Goal: Task Accomplishment & Management: Manage account settings

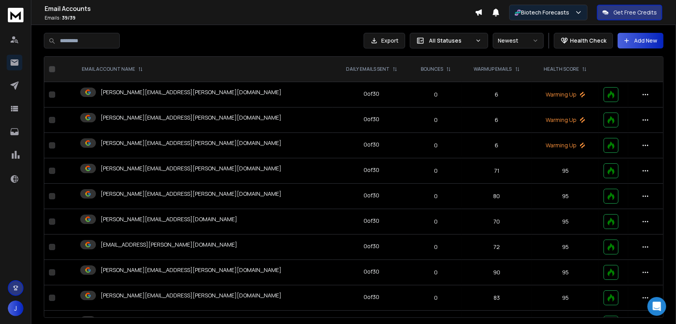
click at [528, 14] on p "🧬Biotech Forecasts" at bounding box center [543, 13] width 58 height 8
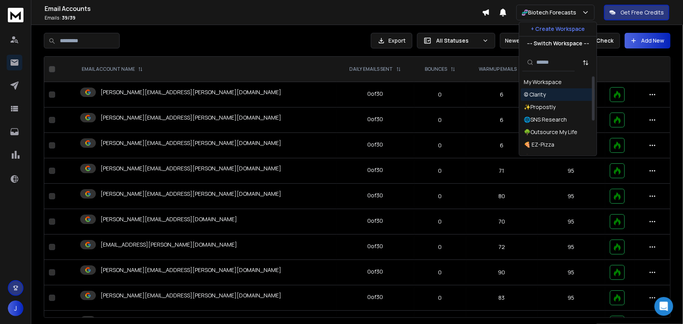
click at [541, 93] on div "© Clarity" at bounding box center [535, 95] width 22 height 8
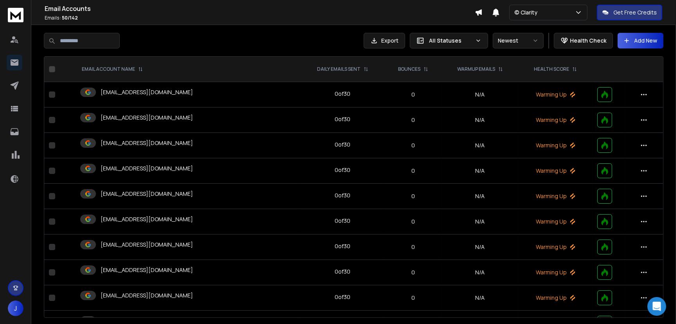
click at [147, 94] on p "callum.j@studyworkau.com" at bounding box center [147, 92] width 92 height 8
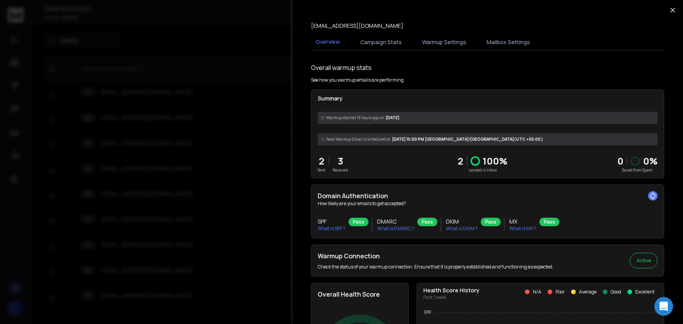
click at [672, 11] on icon "button" at bounding box center [673, 10] width 4 height 4
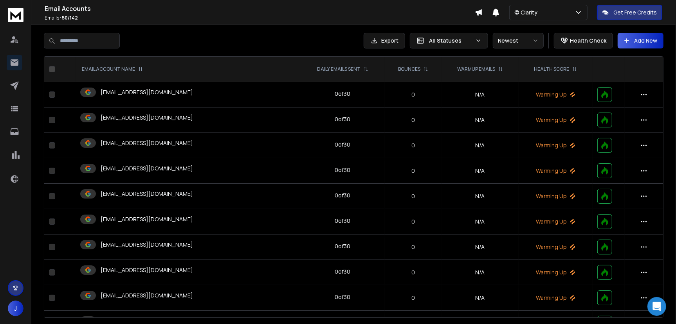
click at [153, 142] on p "callum.j@studynworkau.com" at bounding box center [147, 143] width 92 height 8
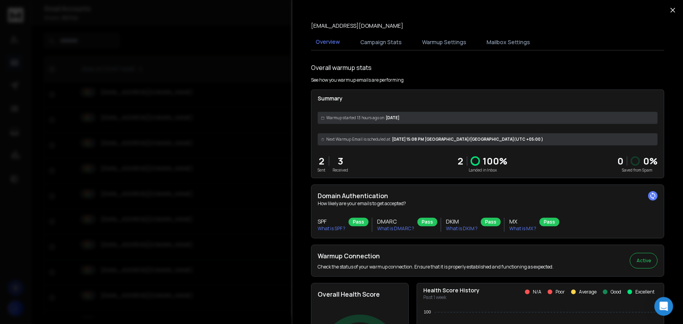
click at [670, 10] on icon "button" at bounding box center [673, 10] width 8 height 8
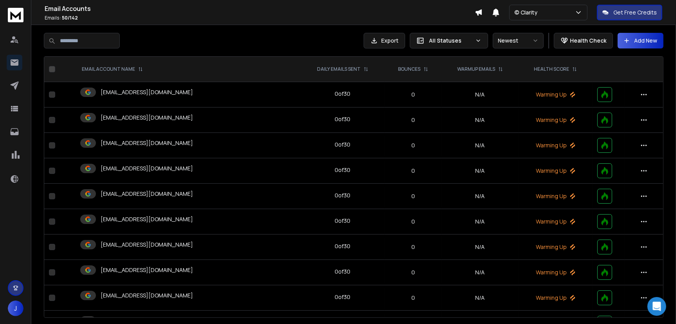
click at [154, 193] on p "callum.j@studyandworkau.com" at bounding box center [147, 194] width 92 height 8
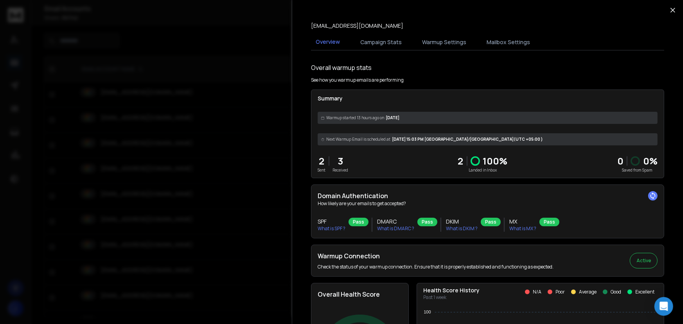
click at [671, 9] on icon "button" at bounding box center [673, 10] width 4 height 4
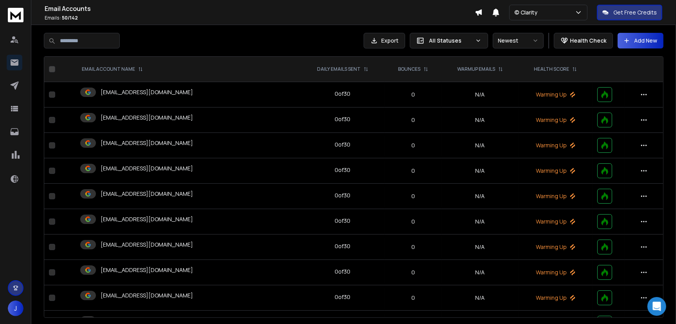
click at [142, 246] on p "callum@studyworkau.com" at bounding box center [147, 245] width 92 height 8
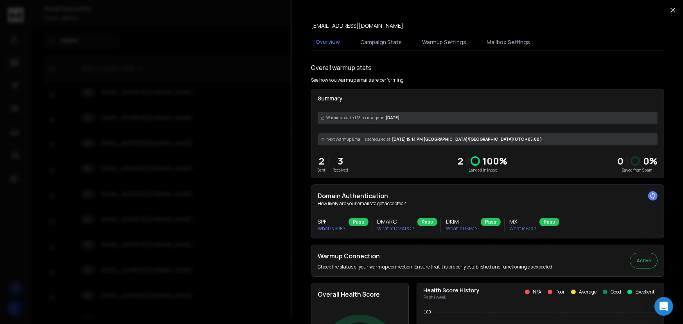
click at [671, 10] on icon "button" at bounding box center [673, 10] width 4 height 4
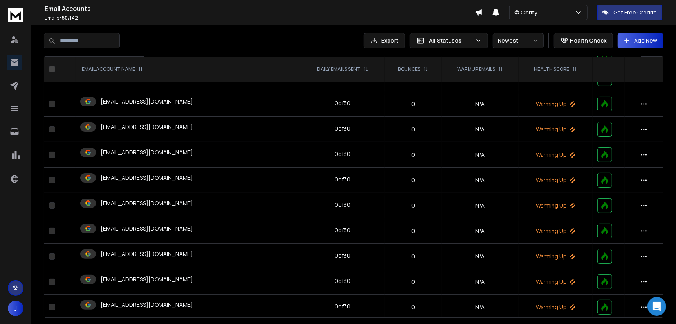
scroll to position [155, 0]
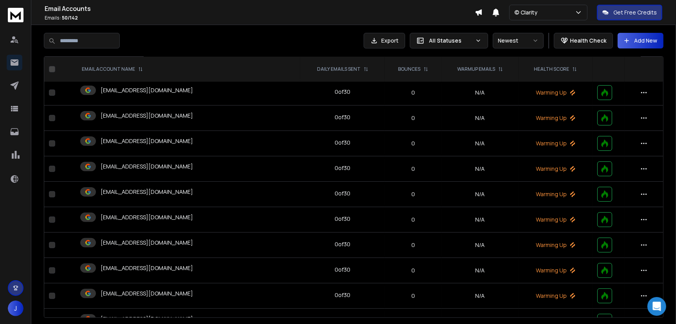
click at [133, 165] on p "callumj@aim4finau.com" at bounding box center [147, 167] width 92 height 8
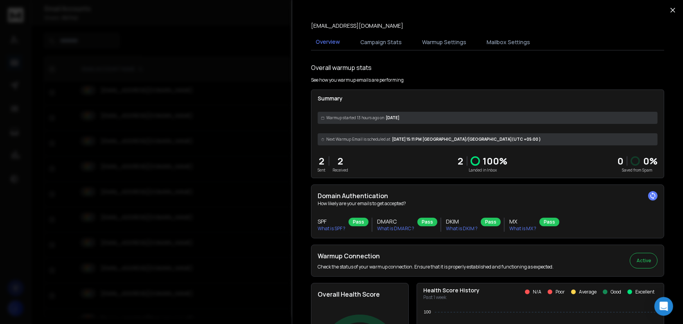
click at [674, 9] on icon "button" at bounding box center [673, 10] width 8 height 8
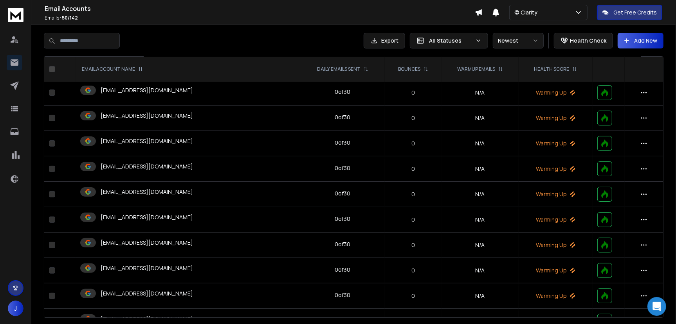
click at [146, 194] on p "callum.j@aim4finances.com" at bounding box center [147, 192] width 92 height 8
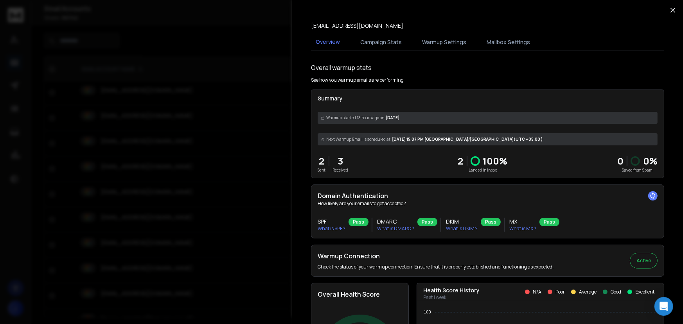
click at [671, 11] on icon "button" at bounding box center [673, 10] width 4 height 4
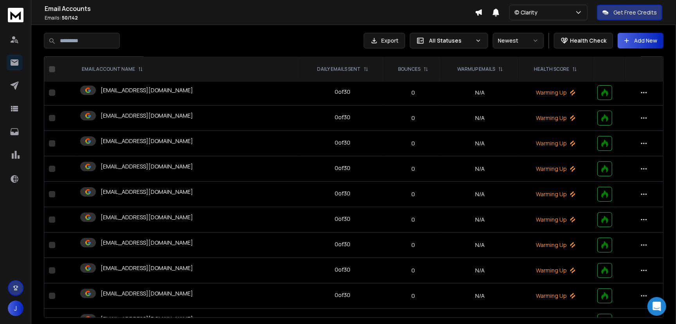
click at [143, 216] on p "callumj@aim4finances.com" at bounding box center [147, 218] width 92 height 8
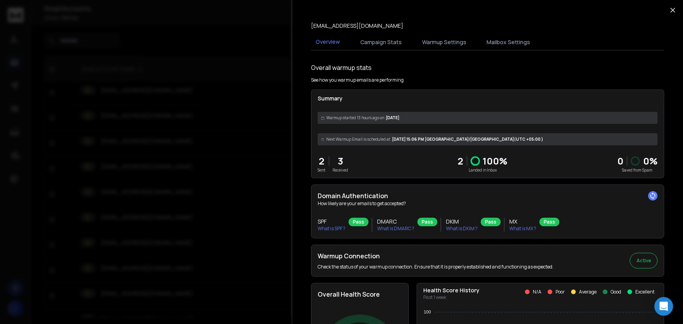
click at [672, 12] on icon "button" at bounding box center [673, 10] width 8 height 8
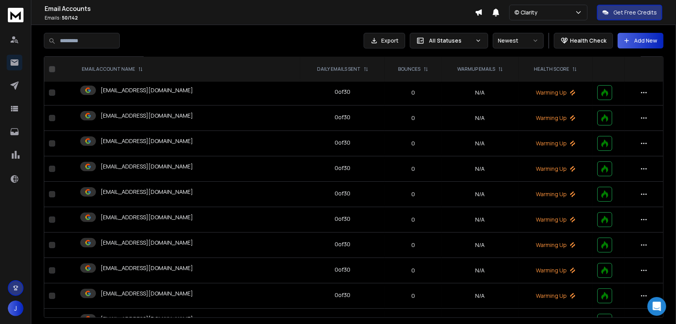
click at [143, 241] on p "callum.j@aim4finau.com" at bounding box center [147, 243] width 92 height 8
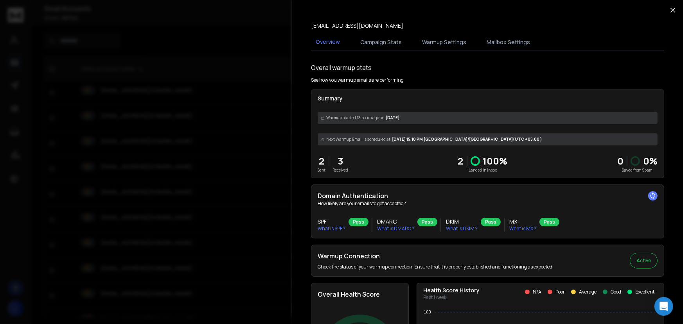
click at [669, 7] on icon "button" at bounding box center [673, 10] width 8 height 8
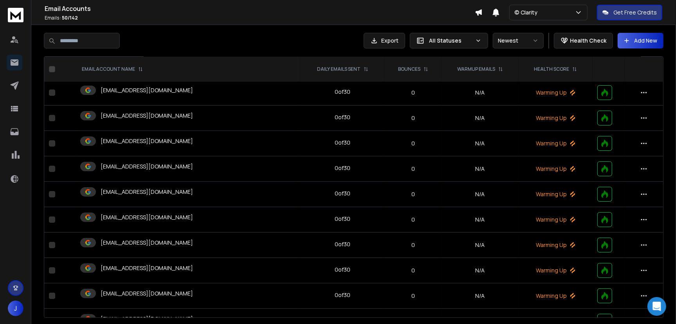
click at [150, 270] on p "callum.j@aim4financeau.com" at bounding box center [147, 268] width 92 height 8
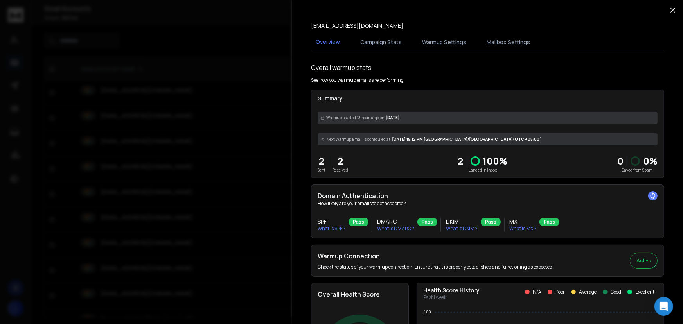
click at [673, 10] on icon "button" at bounding box center [673, 10] width 8 height 8
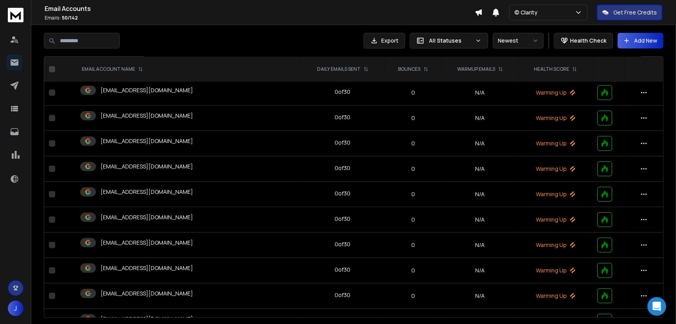
click at [149, 294] on p "callumj@aim4financeau.com" at bounding box center [147, 294] width 92 height 8
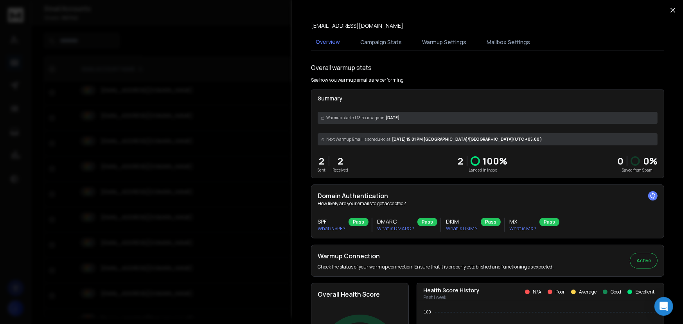
click at [669, 11] on icon "button" at bounding box center [673, 10] width 8 height 8
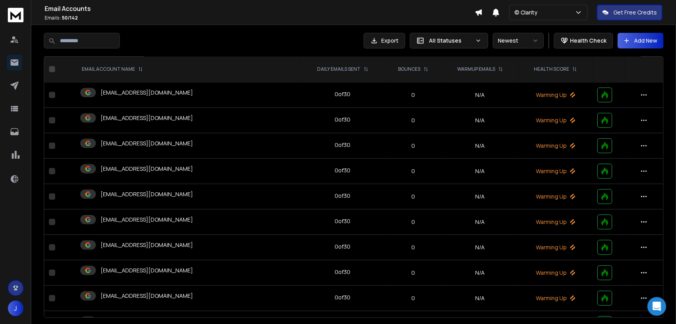
scroll to position [332, 0]
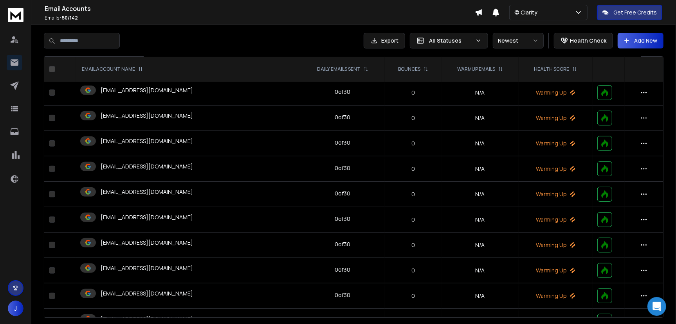
click at [145, 165] on p "callum@aim4finau.com" at bounding box center [147, 167] width 92 height 8
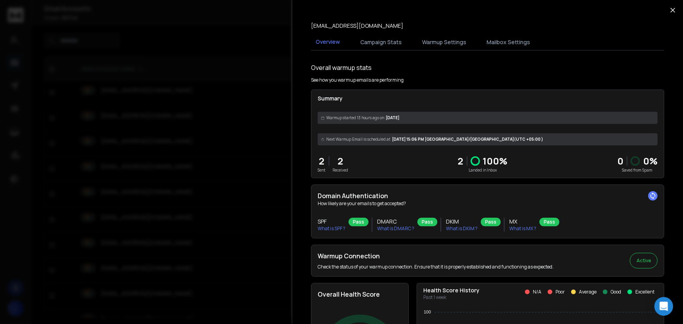
click at [673, 10] on icon "button" at bounding box center [673, 10] width 8 height 8
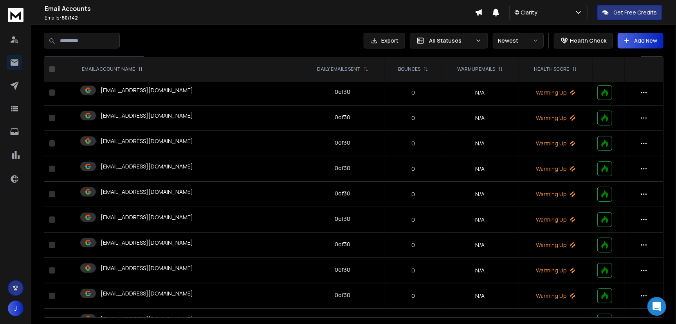
click at [163, 241] on p "callumj@getsandsaustralia.com" at bounding box center [147, 243] width 92 height 8
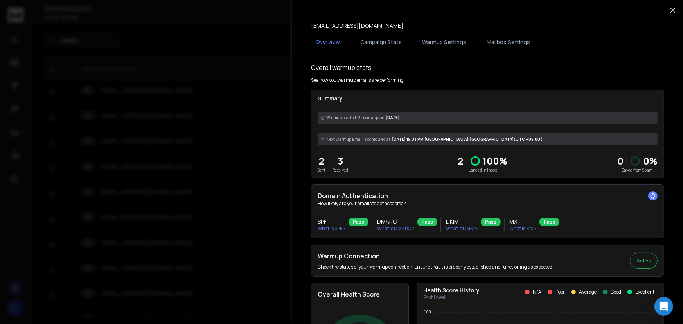
click at [669, 9] on icon "button" at bounding box center [673, 10] width 8 height 8
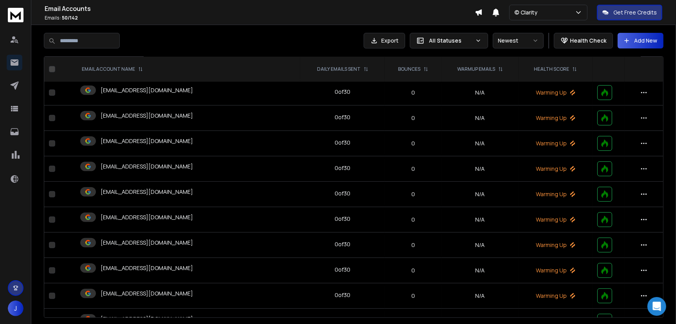
click at [149, 291] on p "callumj@sandsaustraliadvisory.com" at bounding box center [147, 294] width 92 height 8
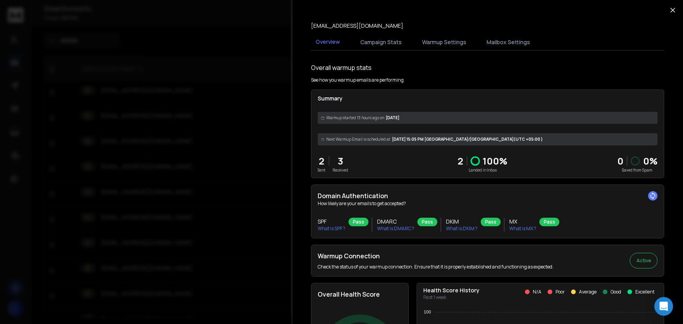
click at [669, 9] on icon "button" at bounding box center [673, 10] width 8 height 8
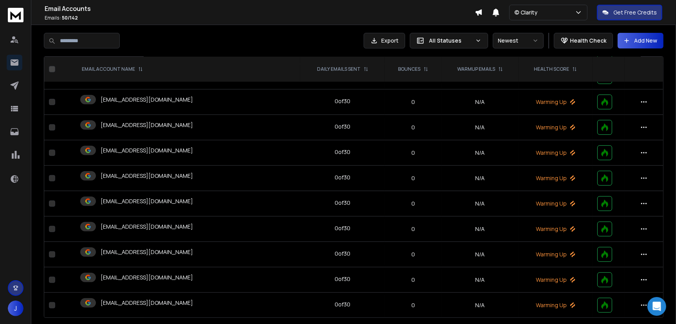
scroll to position [453, 0]
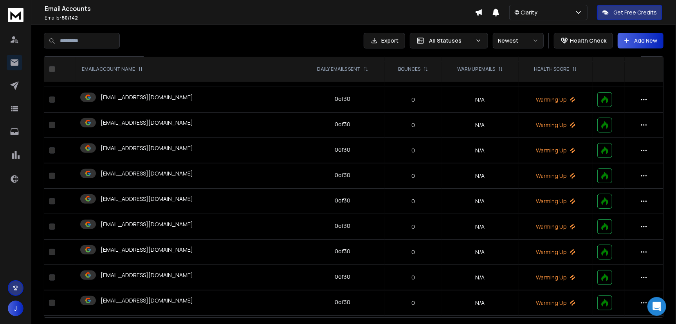
click at [137, 198] on p "callum.j@sandsau.com" at bounding box center [147, 199] width 92 height 8
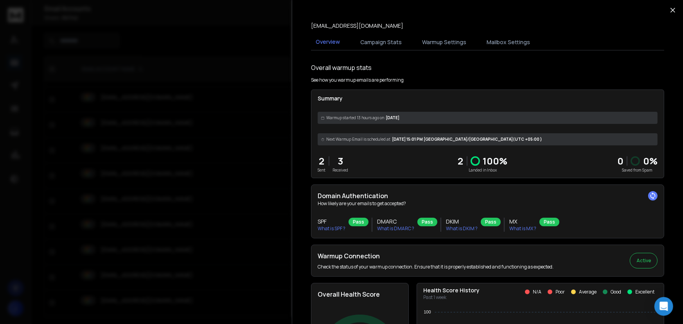
click at [669, 12] on icon "button" at bounding box center [673, 10] width 8 height 8
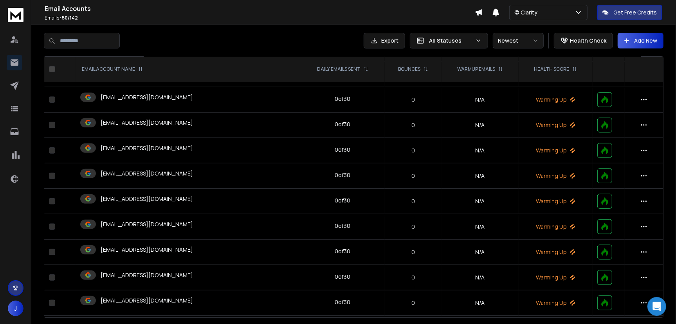
click at [133, 275] on p "callum@sandsaustraliadvisory.com" at bounding box center [147, 275] width 92 height 8
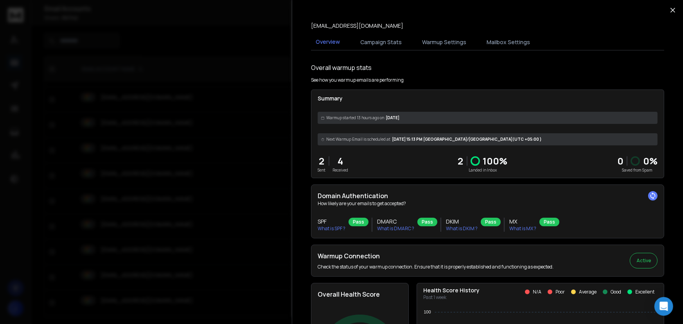
click at [671, 11] on icon "button" at bounding box center [673, 10] width 4 height 4
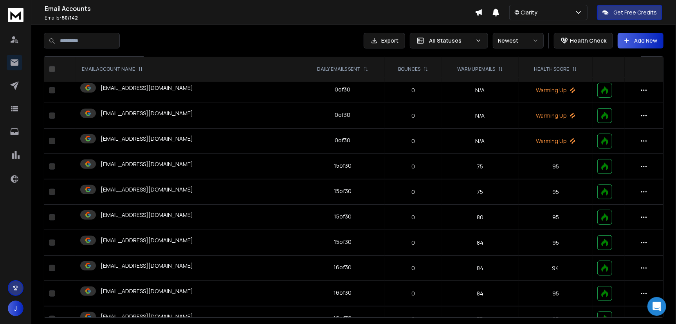
scroll to position [624, 0]
